Goal: Task Accomplishment & Management: Manage account settings

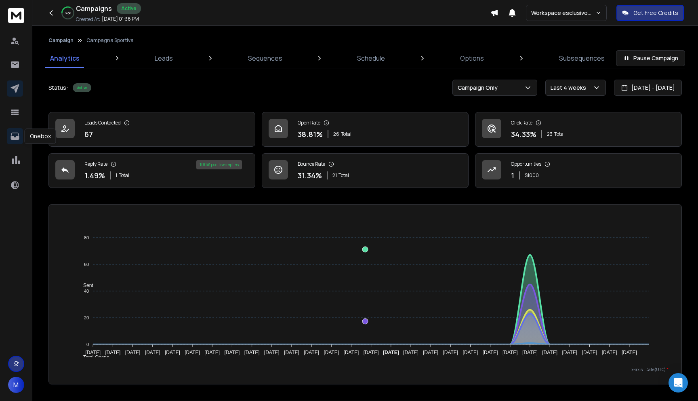
click at [19, 135] on icon at bounding box center [15, 136] width 10 height 10
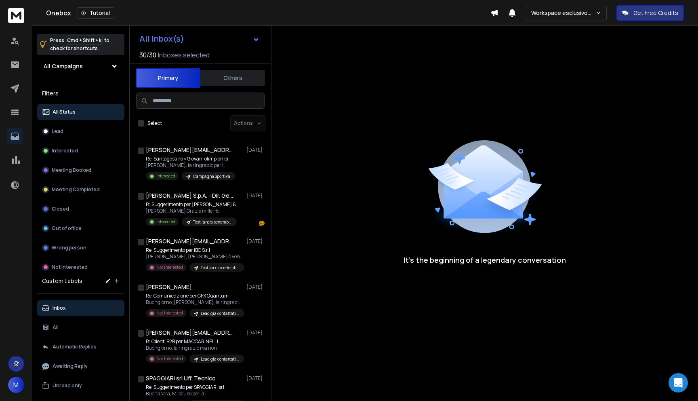
click at [219, 74] on button "Others" at bounding box center [232, 78] width 65 height 18
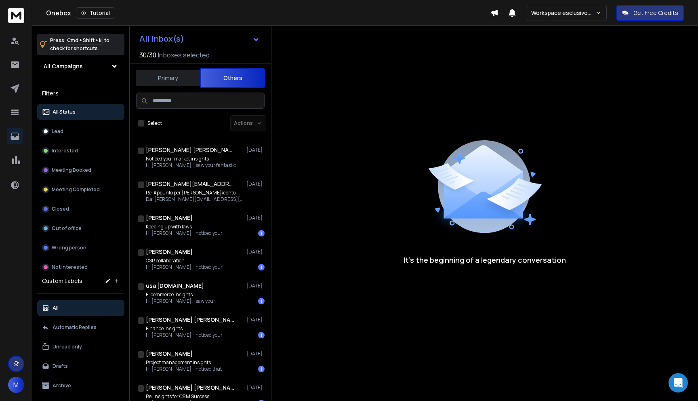
click at [173, 79] on button "Primary" at bounding box center [168, 78] width 65 height 18
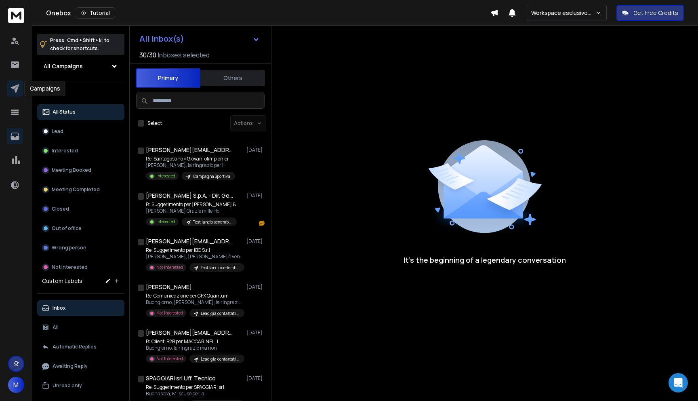
click at [19, 89] on icon at bounding box center [15, 89] width 10 height 10
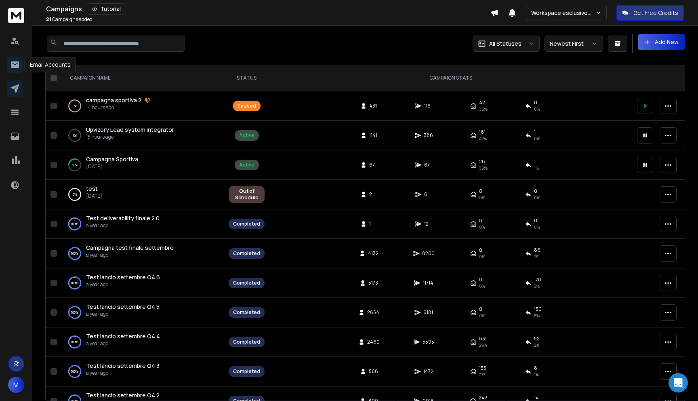
click at [15, 67] on icon at bounding box center [15, 64] width 8 height 6
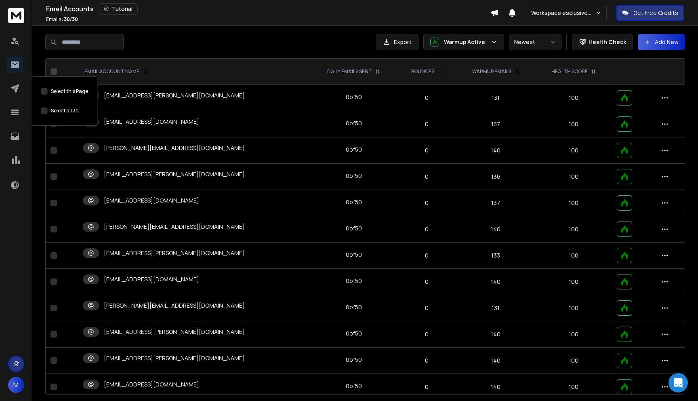
click at [53, 72] on button "Select this Page" at bounding box center [54, 71] width 6 height 6
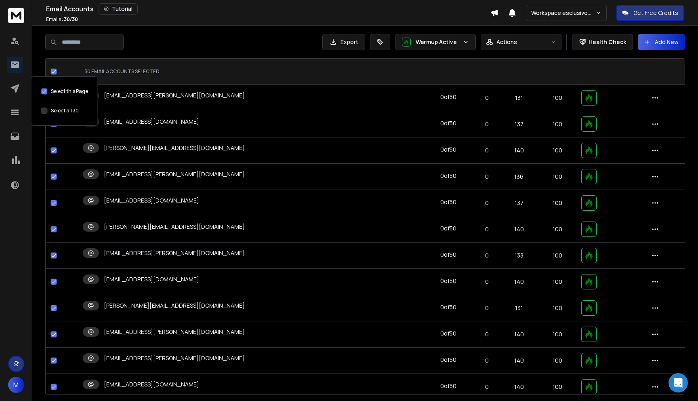
click at [52, 72] on button "Select this Page" at bounding box center [54, 71] width 6 height 6
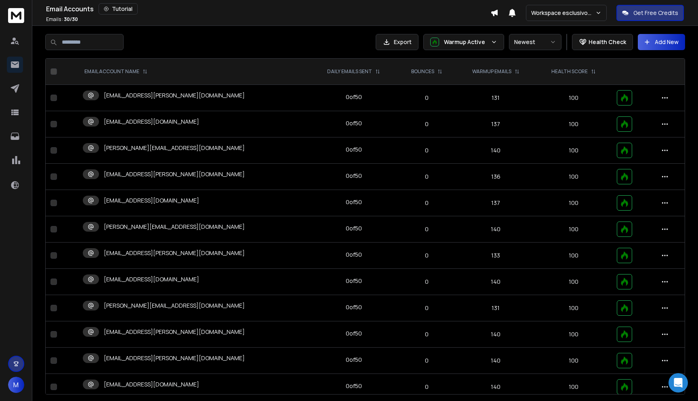
click at [237, 94] on div "siani.mitchell@upvizorymedia.info" at bounding box center [194, 96] width 223 height 10
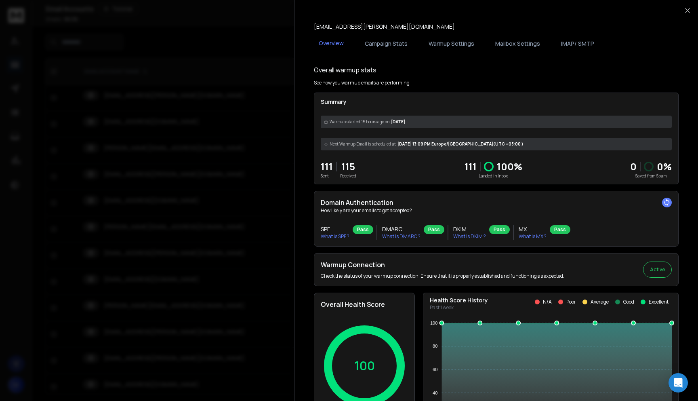
click at [395, 45] on button "Campaign Stats" at bounding box center [386, 44] width 53 height 18
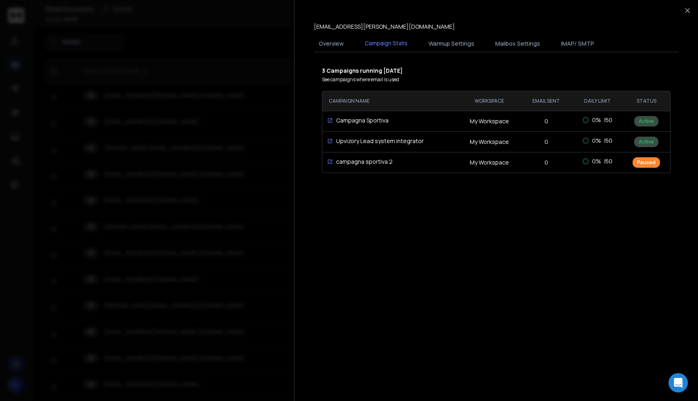
click at [456, 41] on button "Warmup Settings" at bounding box center [451, 44] width 55 height 18
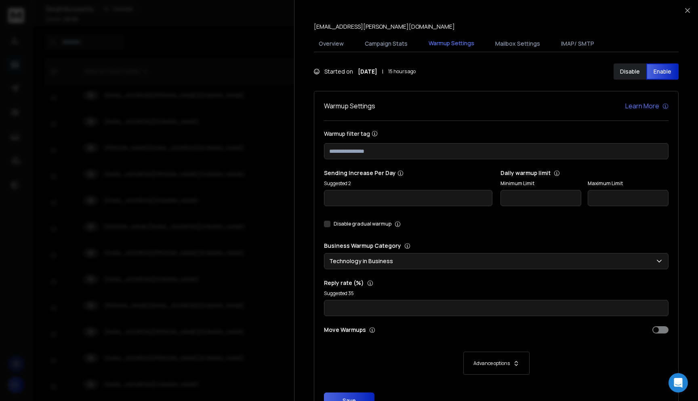
click at [527, 42] on button "Mailbox Settings" at bounding box center [518, 44] width 55 height 18
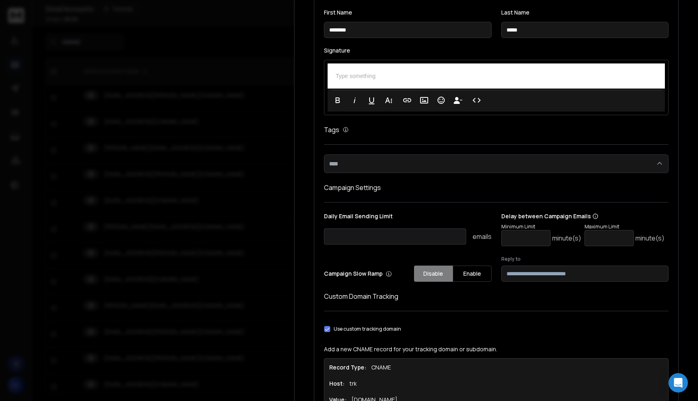
scroll to position [91, 0]
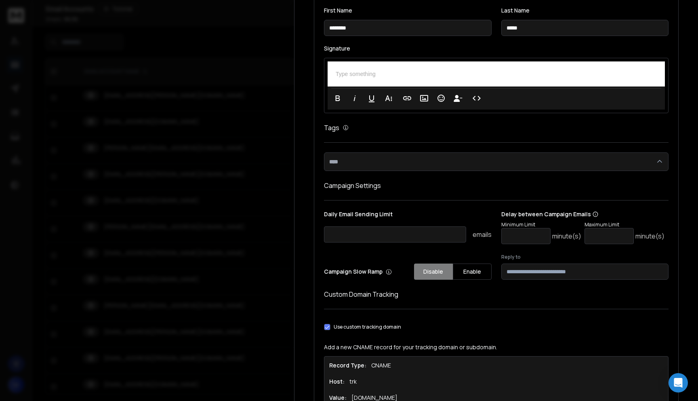
click at [530, 236] on input "**" at bounding box center [525, 236] width 49 height 16
click at [223, 230] on div at bounding box center [349, 200] width 698 height 401
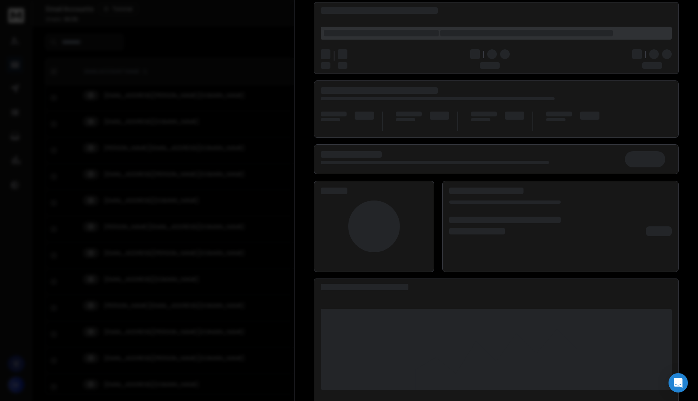
scroll to position [0, 0]
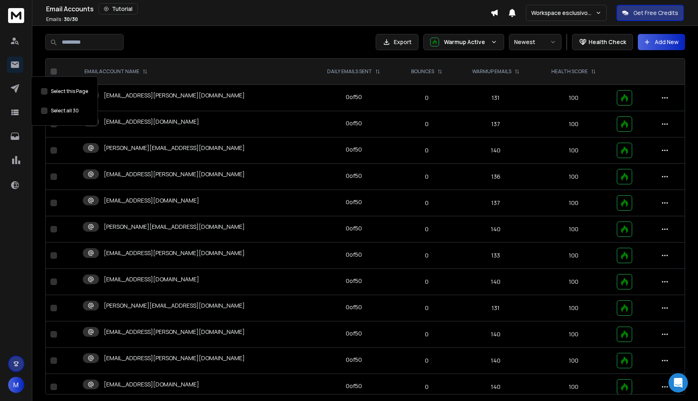
click at [56, 72] on button "Select this Page" at bounding box center [54, 71] width 6 height 6
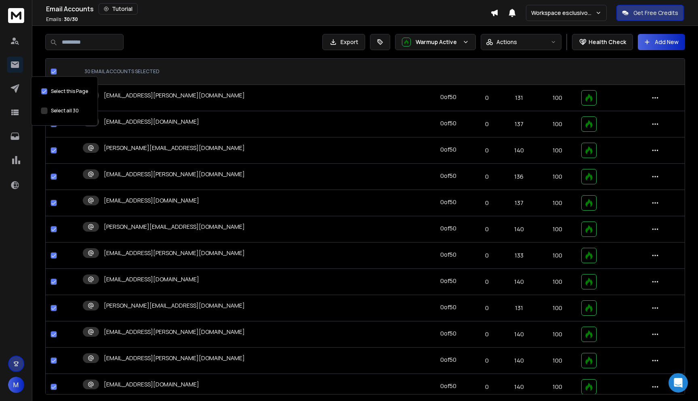
click at [44, 109] on button "Select this Page" at bounding box center [44, 110] width 6 height 6
click at [194, 95] on div "siani.mitchell@upvizorymedia.info" at bounding box center [250, 96] width 335 height 10
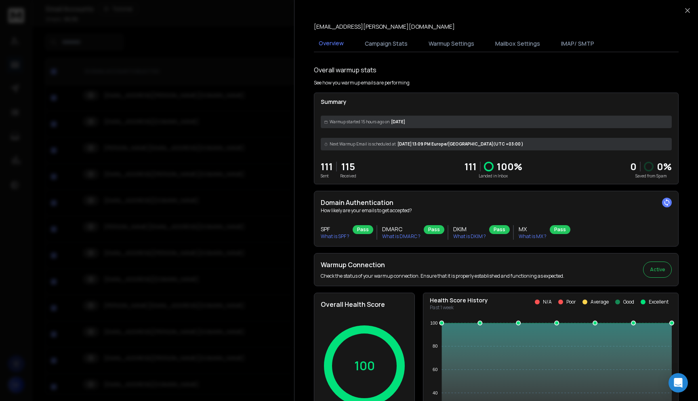
click at [522, 44] on button "Mailbox Settings" at bounding box center [518, 44] width 55 height 18
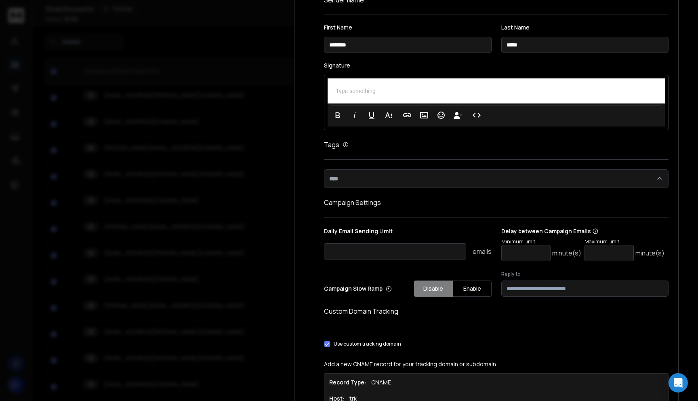
scroll to position [74, 0]
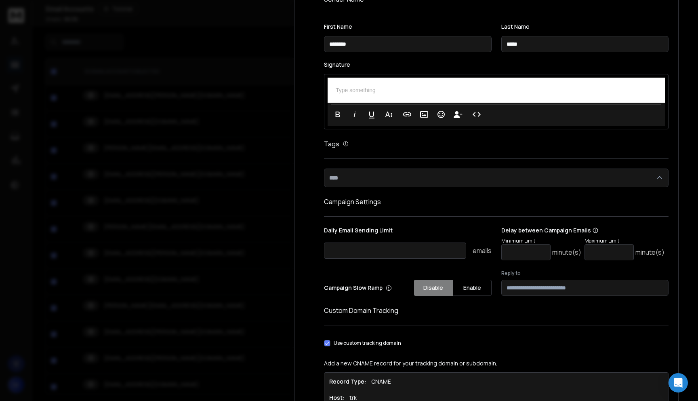
click at [543, 291] on input "text" at bounding box center [585, 288] width 168 height 16
click at [493, 308] on h1 "Custom Domain Tracking" at bounding box center [496, 310] width 345 height 10
drag, startPoint x: 521, startPoint y: 252, endPoint x: 476, endPoint y: 249, distance: 45.3
click at [476, 249] on div "Daily Email Sending Limit ** emails Delay between Campaign Emails Minimum Limit…" at bounding box center [496, 260] width 345 height 69
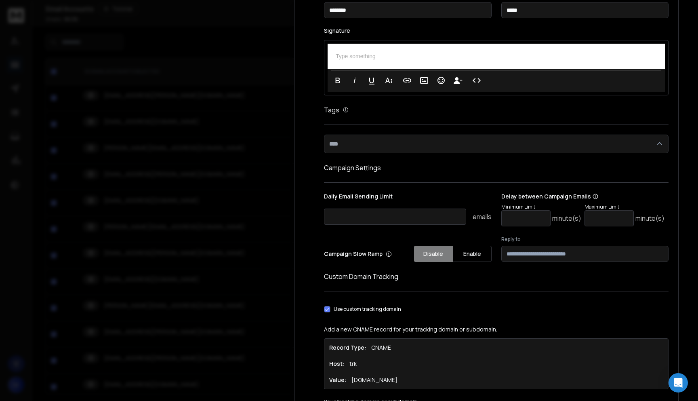
scroll to position [110, 0]
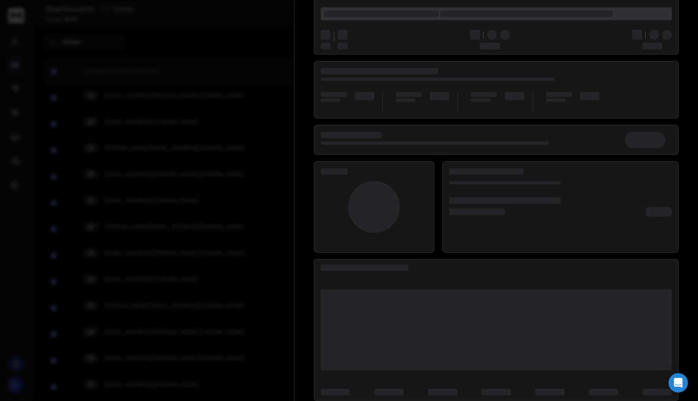
click at [188, 273] on div at bounding box center [349, 200] width 698 height 401
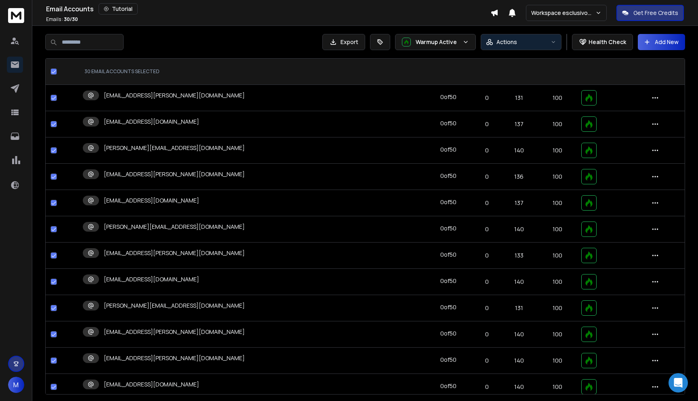
click at [545, 40] on div "Actions" at bounding box center [516, 42] width 61 height 8
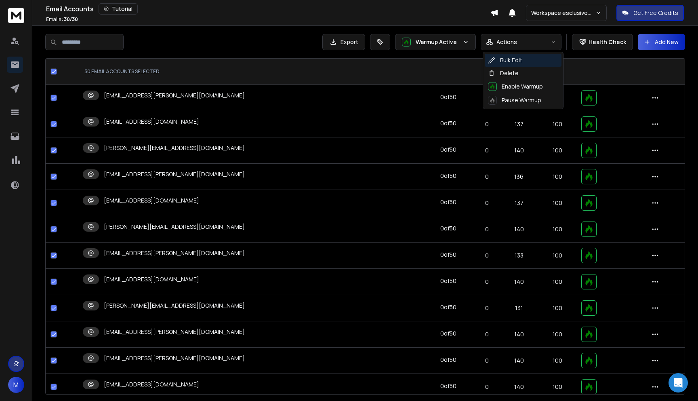
click at [535, 61] on div "Bulk Edit" at bounding box center [523, 60] width 77 height 13
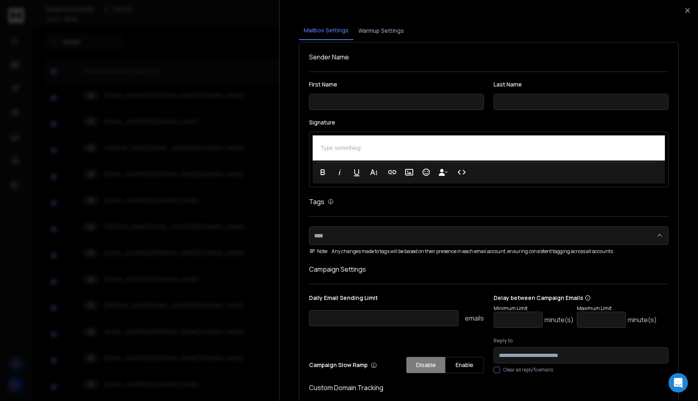
click at [394, 36] on button "Warmup Settings" at bounding box center [381, 31] width 55 height 18
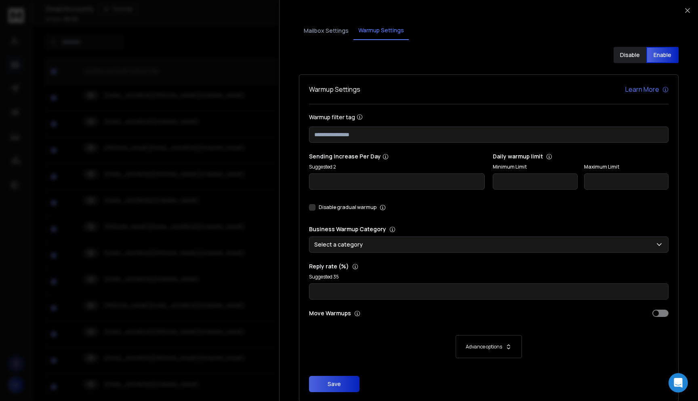
click at [525, 178] on input "number" at bounding box center [535, 181] width 84 height 16
type input "*"
click at [630, 186] on input "number" at bounding box center [626, 181] width 84 height 16
type input "**"
click at [345, 383] on button "Save" at bounding box center [334, 384] width 51 height 16
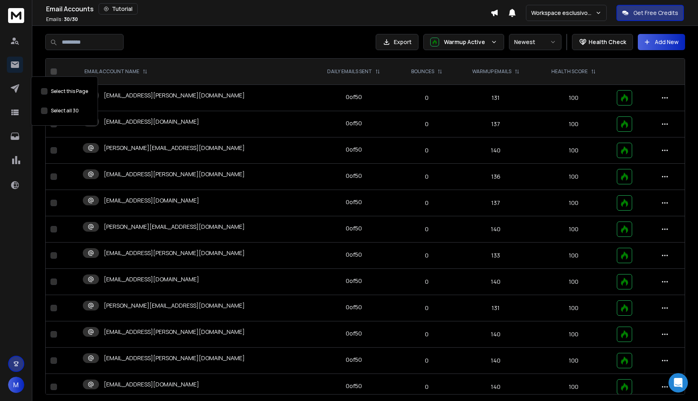
click at [44, 114] on div "Select all 30" at bounding box center [64, 111] width 47 height 16
click at [44, 114] on button "Select this Page" at bounding box center [44, 110] width 6 height 6
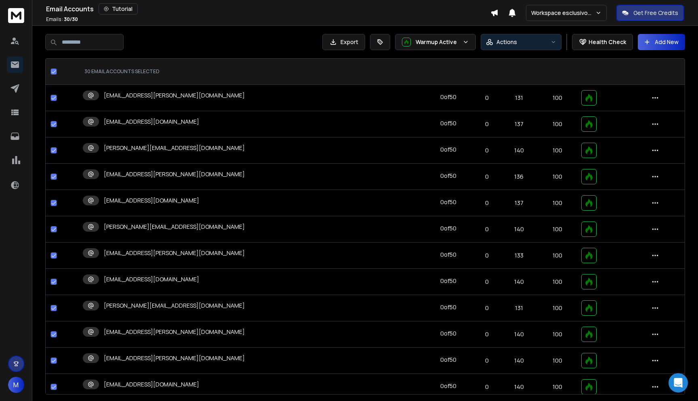
click at [537, 43] on div "Actions" at bounding box center [516, 42] width 61 height 8
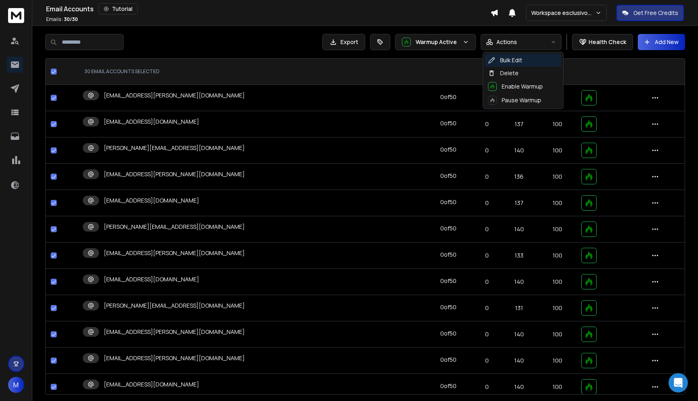
click at [526, 59] on div "Bulk Edit" at bounding box center [523, 60] width 77 height 13
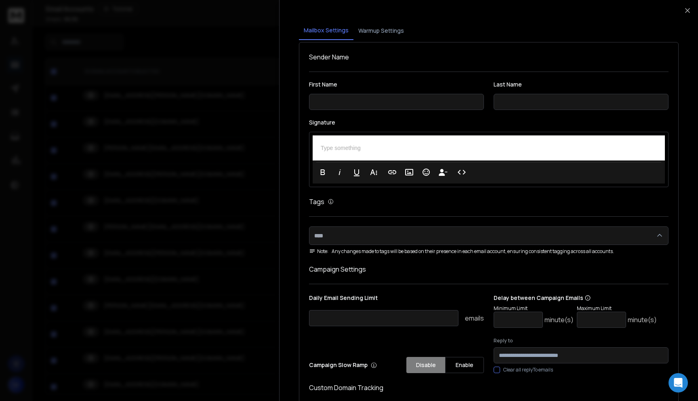
click at [381, 28] on button "Warmup Settings" at bounding box center [381, 31] width 55 height 18
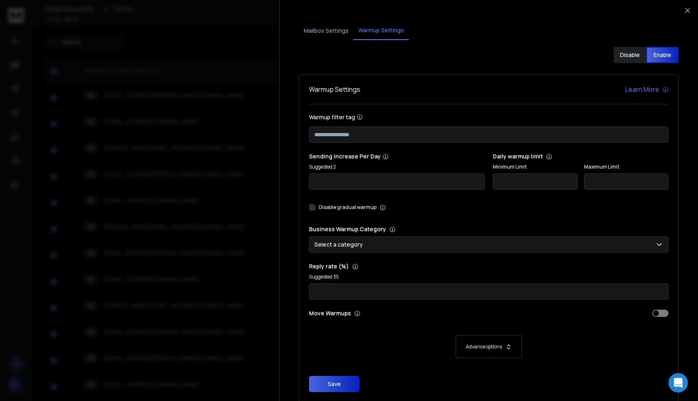
click at [196, 93] on div at bounding box center [349, 200] width 698 height 401
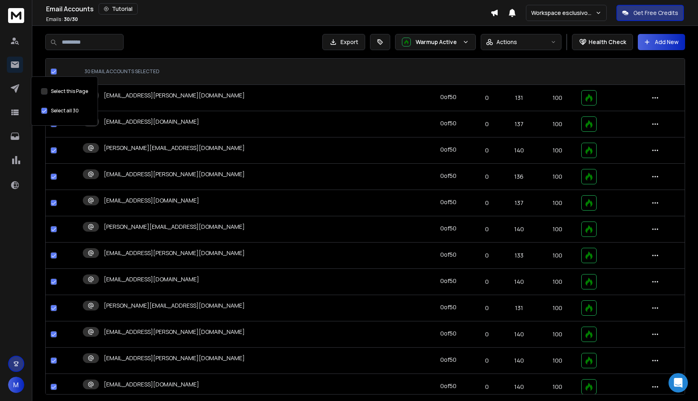
click at [55, 74] on button "Select this Page" at bounding box center [54, 71] width 6 height 6
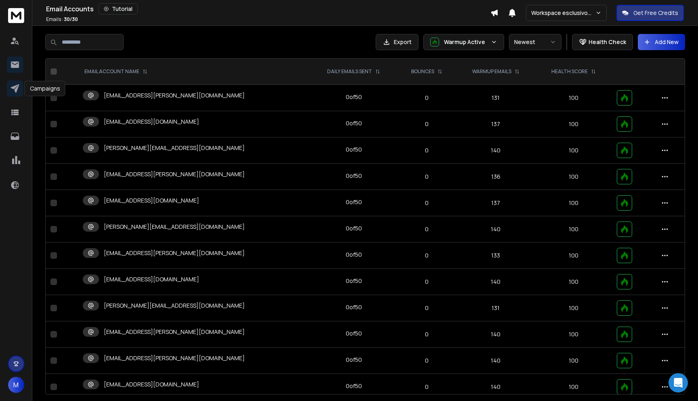
click at [18, 90] on icon at bounding box center [15, 89] width 10 height 10
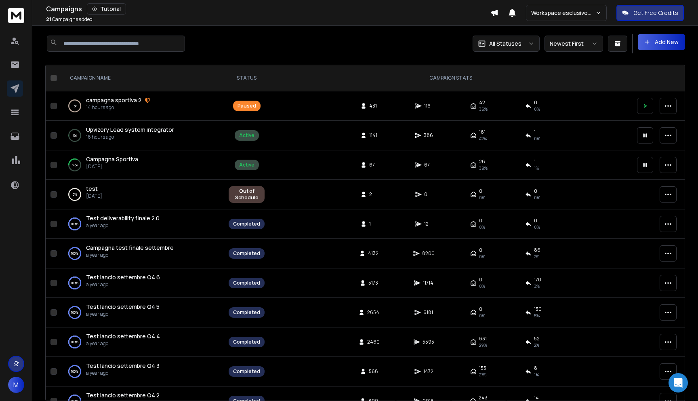
click at [320, 137] on div "1141 386 161 42 % 1 0 %" at bounding box center [450, 135] width 353 height 13
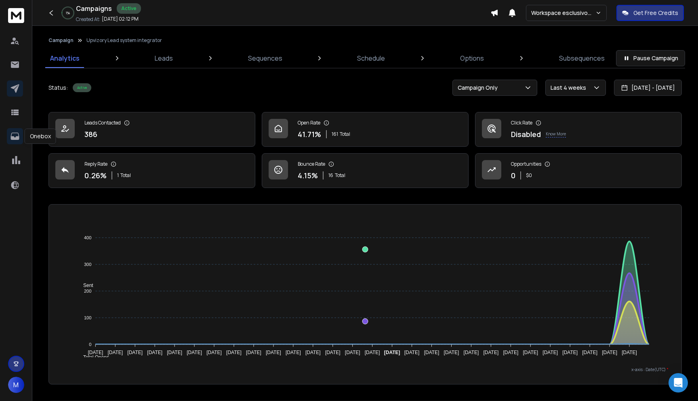
click at [21, 130] on link at bounding box center [15, 136] width 16 height 16
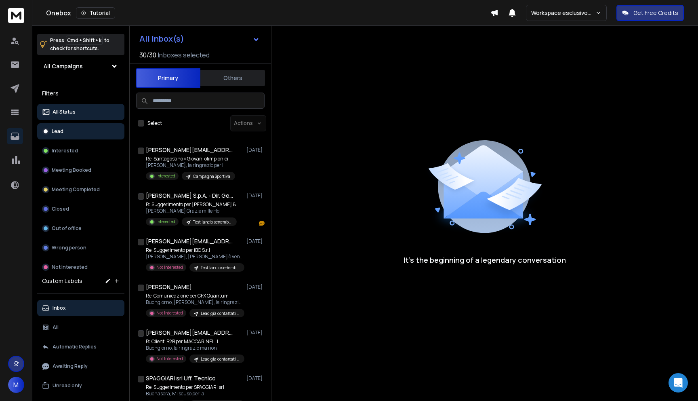
click at [62, 128] on p "Lead" at bounding box center [58, 131] width 12 height 6
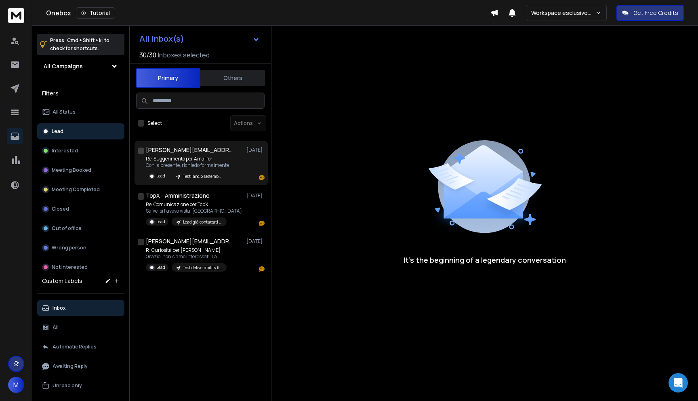
click at [207, 159] on div "isabella.chiari@amaleducation.net 06 Sep, 2024 Re: Suggerimento per Amal for Co…" at bounding box center [205, 163] width 119 height 34
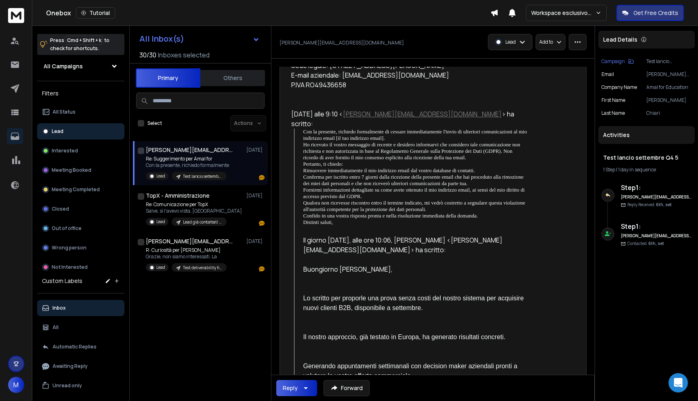
scroll to position [340, 0]
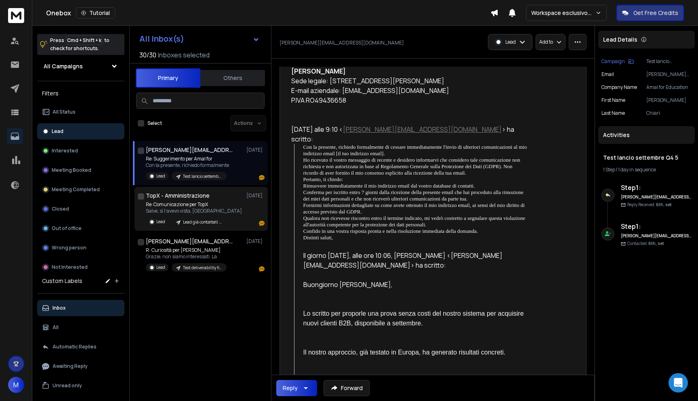
click at [180, 214] on p "Salve, sì l'avevo vista, ma" at bounding box center [194, 211] width 96 height 6
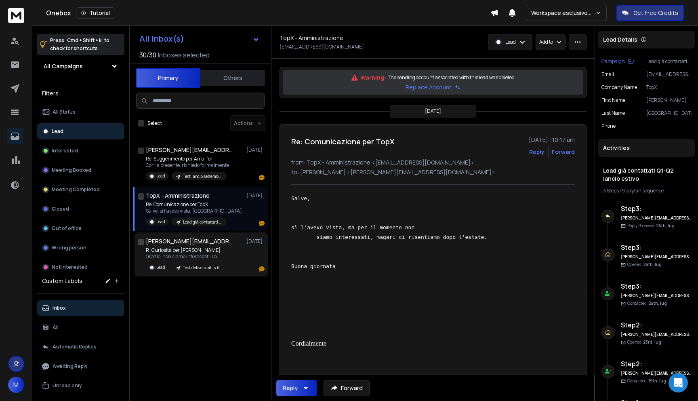
click at [212, 245] on div "luca.fumagalli@affilya.it 14 Jun, 2024" at bounding box center [205, 241] width 119 height 8
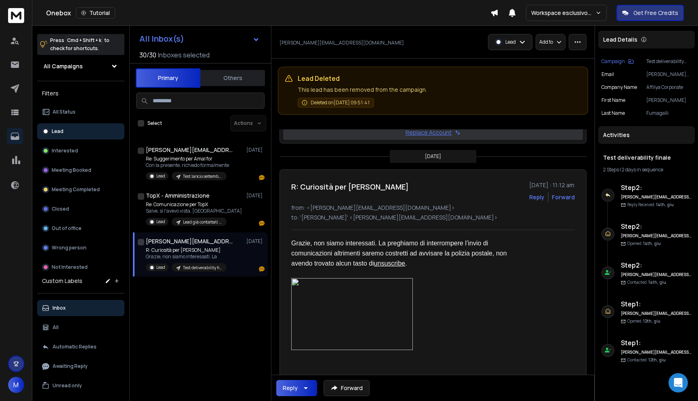
scroll to position [0, 0]
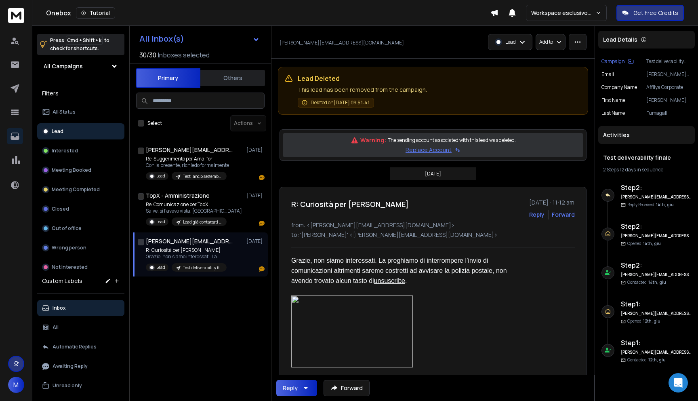
click at [231, 78] on button "Others" at bounding box center [232, 78] width 65 height 18
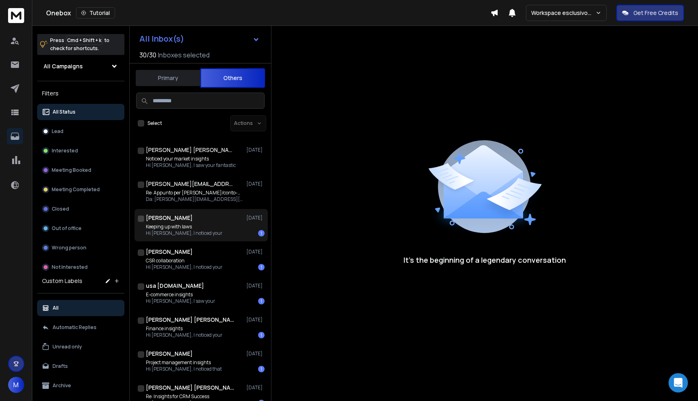
click at [227, 212] on div "Andreas Graap 13 Oct Keeping up with laws Hi Siani, I noticed your 1" at bounding box center [201, 225] width 133 height 32
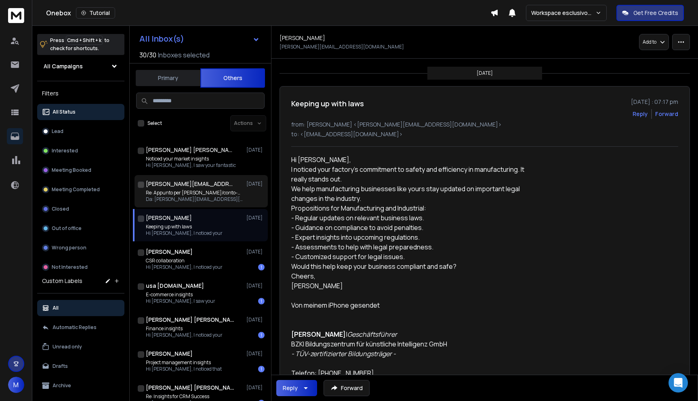
click at [227, 194] on p "Re: Appunto per Antonio Pietro/conto-graph" at bounding box center [194, 192] width 97 height 6
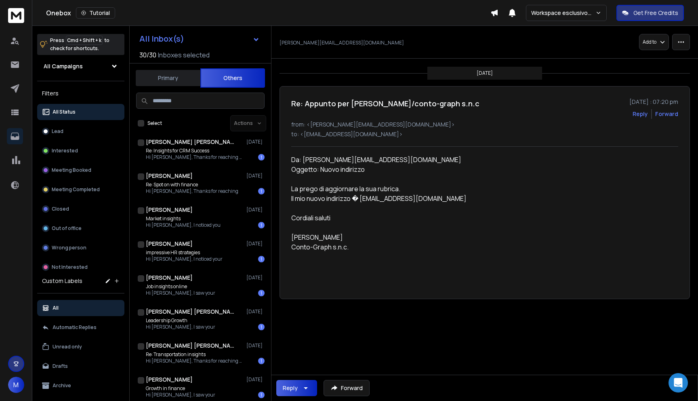
scroll to position [246, 0]
click at [576, 9] on p "Workspace esclusivo upvizory" at bounding box center [563, 13] width 64 height 8
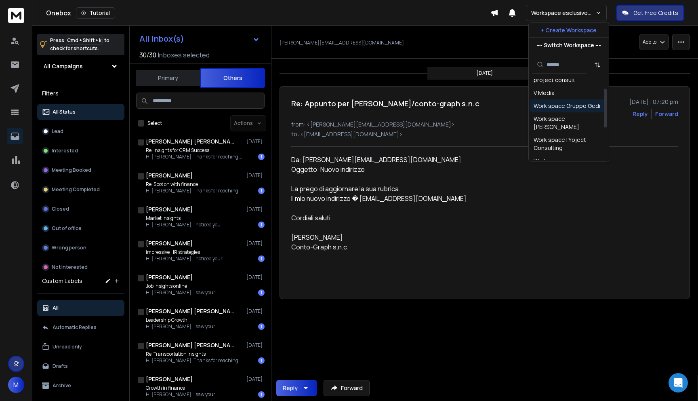
scroll to position [36, 0]
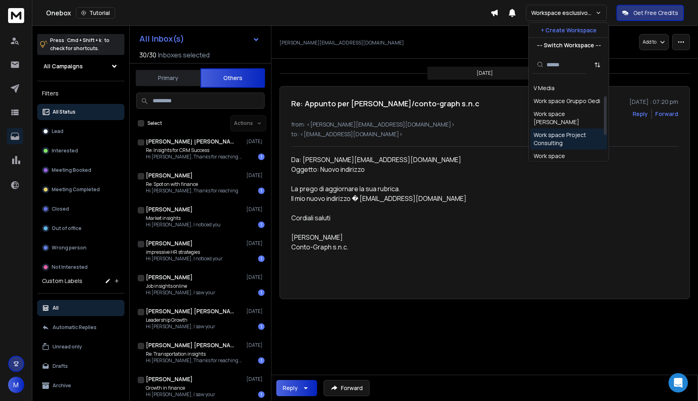
click at [577, 131] on div "Work space Project Consulting" at bounding box center [569, 139] width 70 height 16
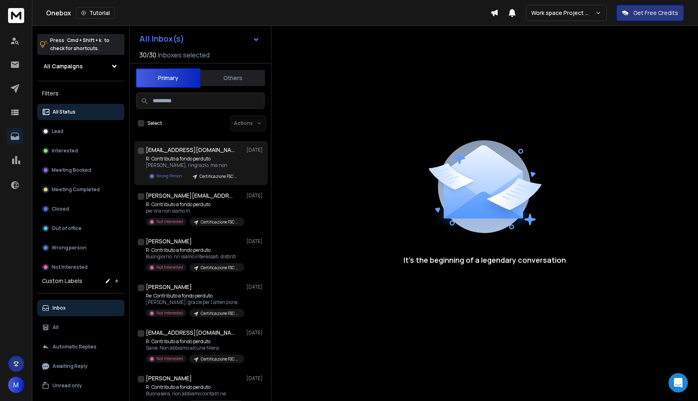
click at [242, 148] on div "[EMAIL_ADDRESS][DOMAIN_NAME] [DATE]" at bounding box center [205, 150] width 119 height 8
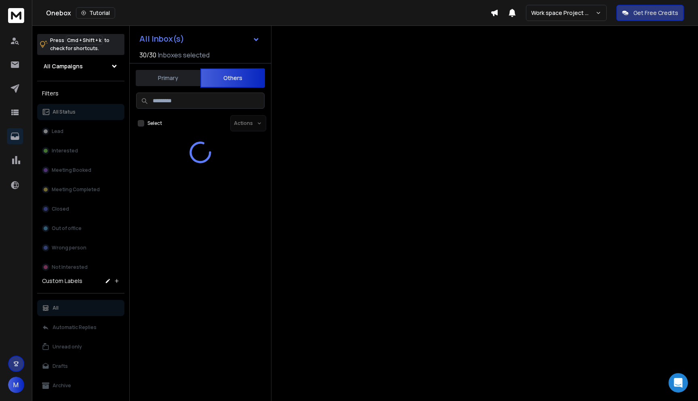
click at [251, 71] on button "Others" at bounding box center [232, 77] width 65 height 19
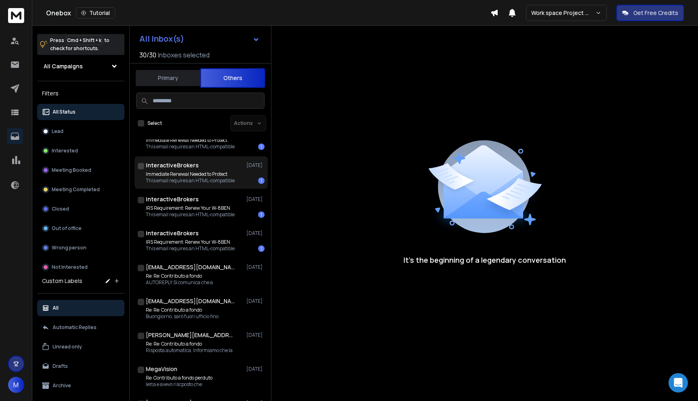
scroll to position [427, 0]
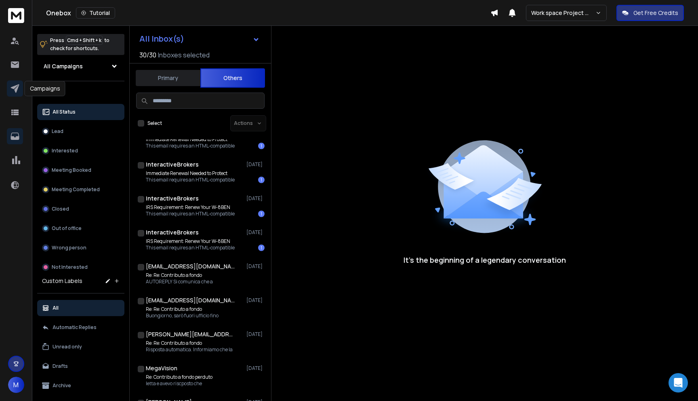
click at [19, 91] on link at bounding box center [15, 88] width 16 height 16
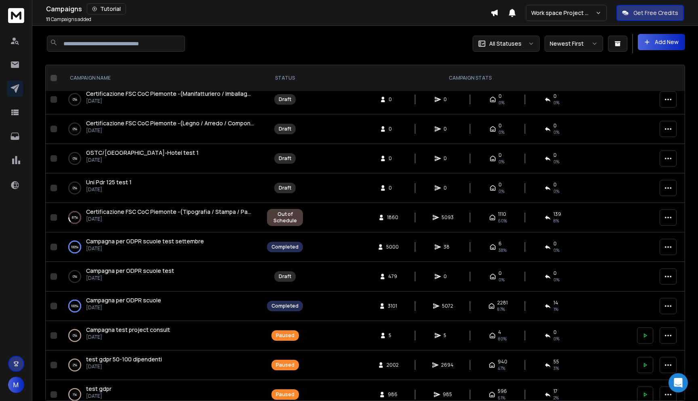
scroll to position [7, 0]
click at [288, 217] on div "Out of Schedule" at bounding box center [285, 216] width 27 height 13
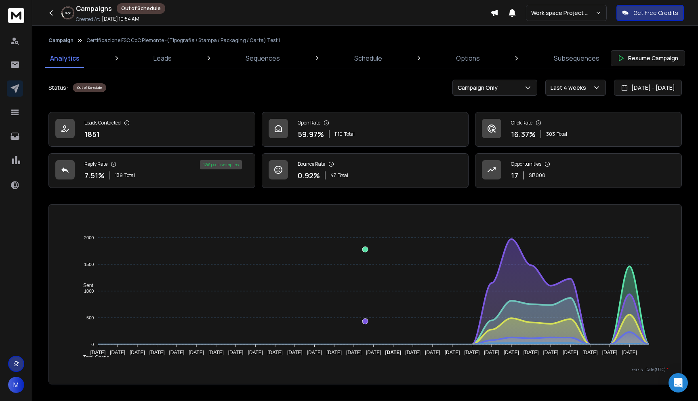
click at [151, 8] on div "Out of Schedule" at bounding box center [141, 8] width 48 height 11
click at [635, 59] on button "Resume Campaign" at bounding box center [648, 58] width 74 height 16
click at [379, 59] on p "Schedule" at bounding box center [368, 58] width 28 height 10
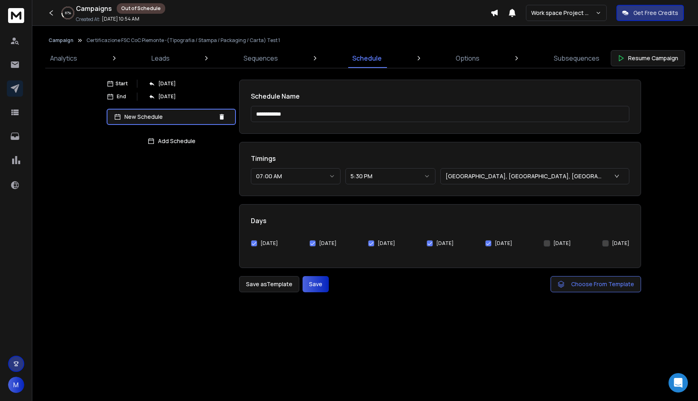
click at [376, 175] on button "5:30 PM" at bounding box center [390, 176] width 90 height 16
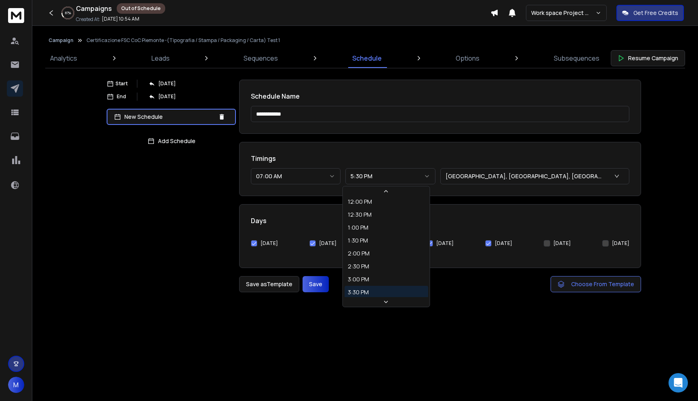
scroll to position [120, 0]
select select "********"
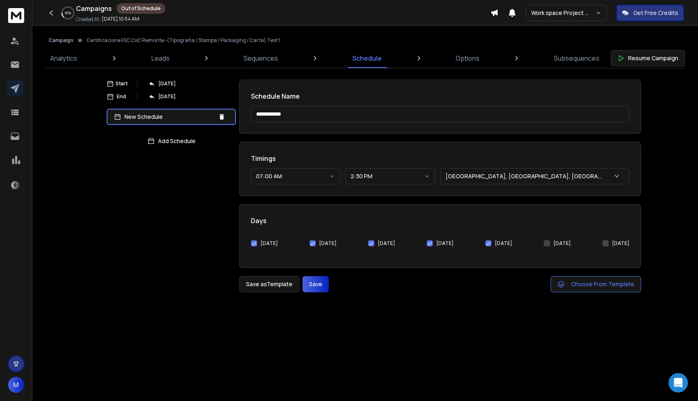
click at [311, 282] on button "Save" at bounding box center [316, 284] width 26 height 16
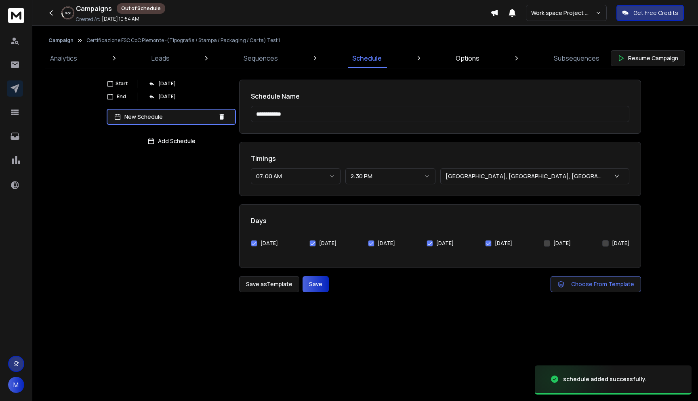
click at [467, 61] on p "Options" at bounding box center [468, 58] width 24 height 10
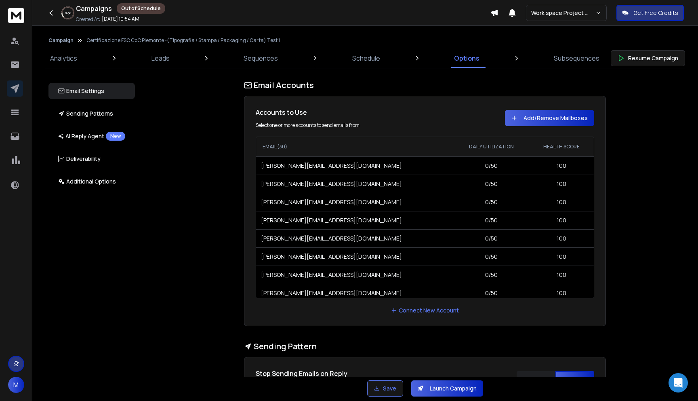
click at [439, 390] on button "Launch Campaign" at bounding box center [447, 388] width 72 height 16
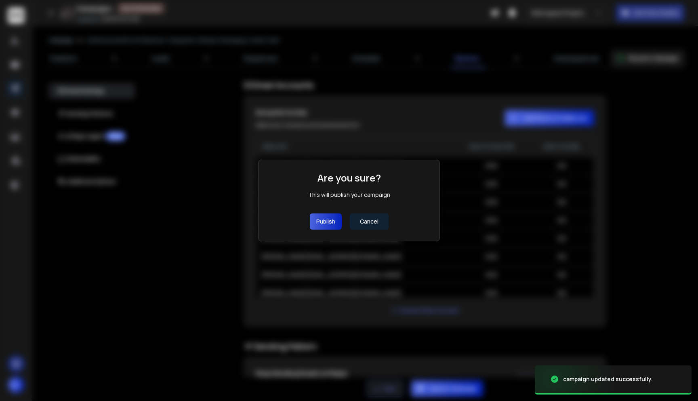
click at [333, 221] on button "Publish" at bounding box center [326, 221] width 32 height 16
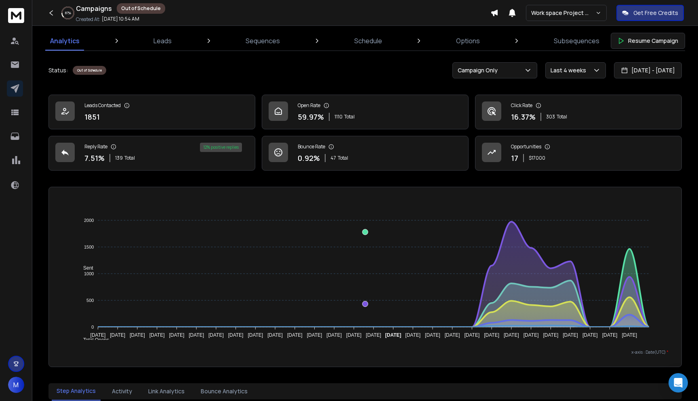
scroll to position [23, 0]
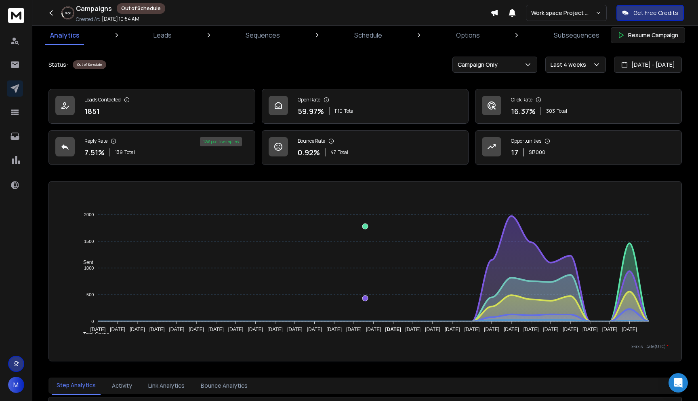
click at [152, 9] on div "Out of Schedule" at bounding box center [141, 8] width 48 height 11
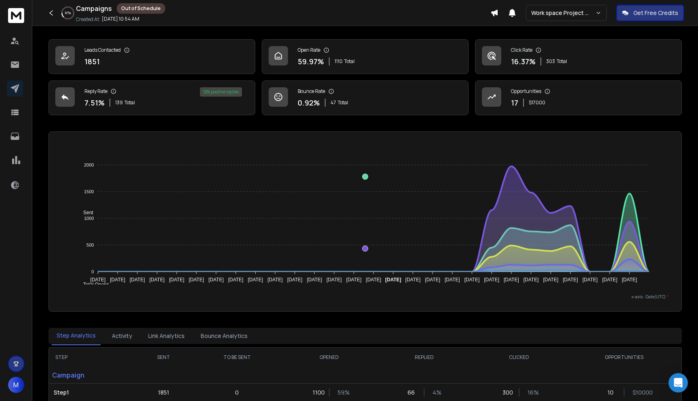
scroll to position [0, 0]
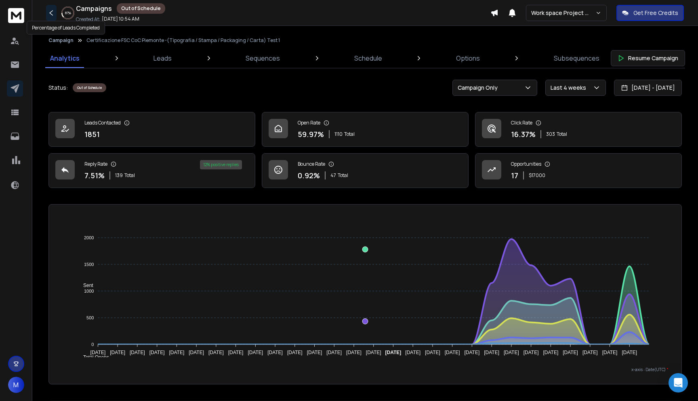
click at [52, 14] on icon at bounding box center [51, 12] width 7 height 7
